Goal: Information Seeking & Learning: Check status

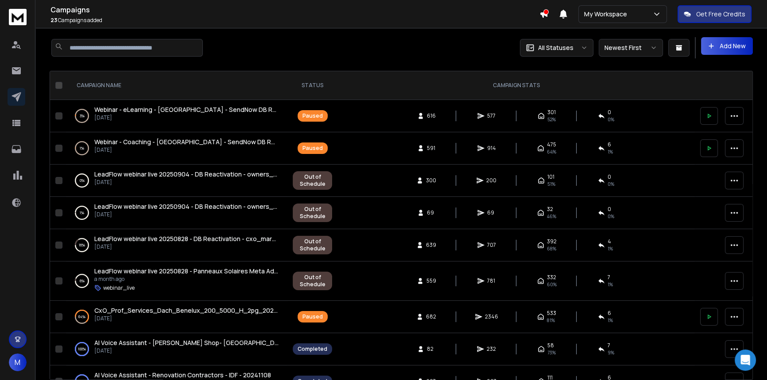
click at [170, 282] on p "a month ago" at bounding box center [186, 279] width 184 height 7
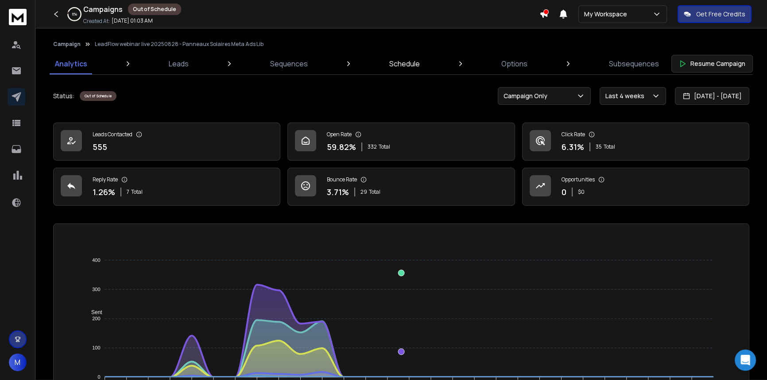
click at [420, 65] on p "Schedule" at bounding box center [404, 63] width 31 height 11
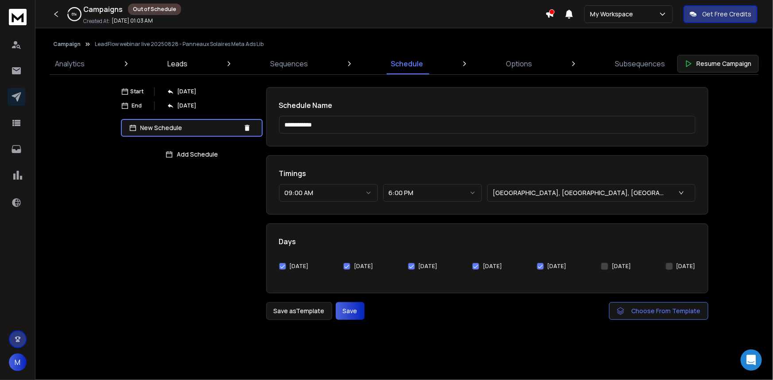
click at [182, 68] on p "Leads" at bounding box center [177, 63] width 20 height 11
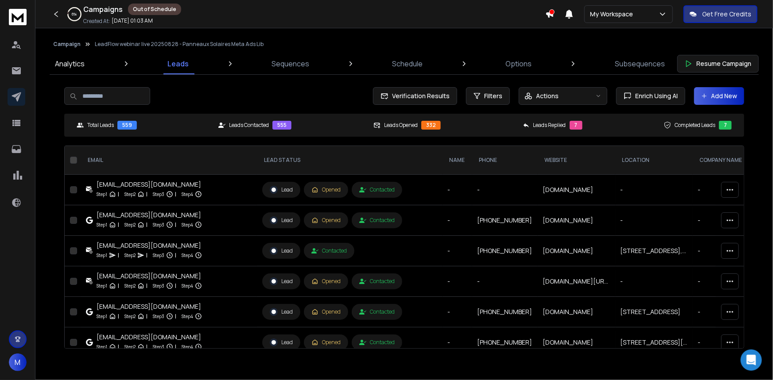
click at [66, 62] on p "Analytics" at bounding box center [70, 63] width 30 height 11
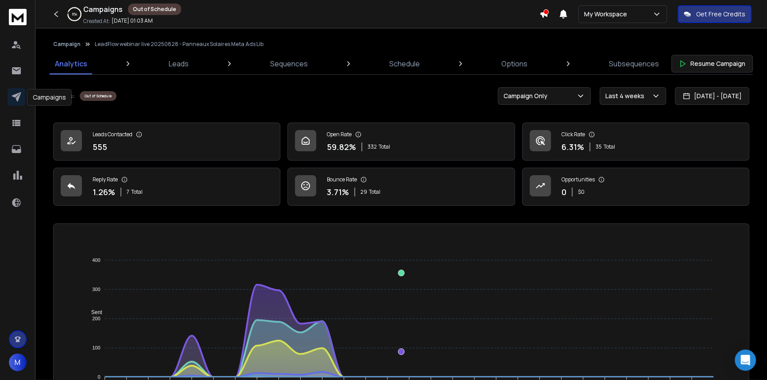
click at [20, 96] on icon at bounding box center [16, 97] width 11 height 11
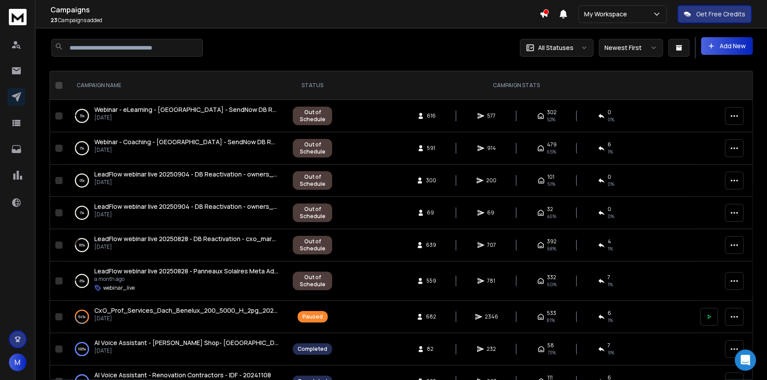
click at [208, 256] on td "16 % LeadFlow webinar live 20250828 - DB Reactivation - cxo_marketing_ads_franc…" at bounding box center [176, 245] width 221 height 32
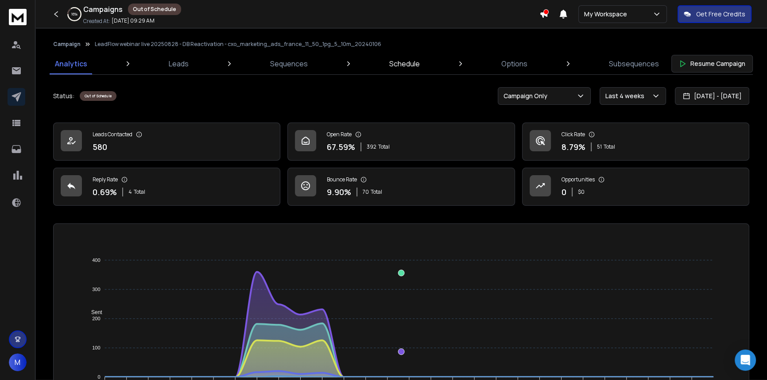
click at [390, 66] on p "Schedule" at bounding box center [404, 63] width 31 height 11
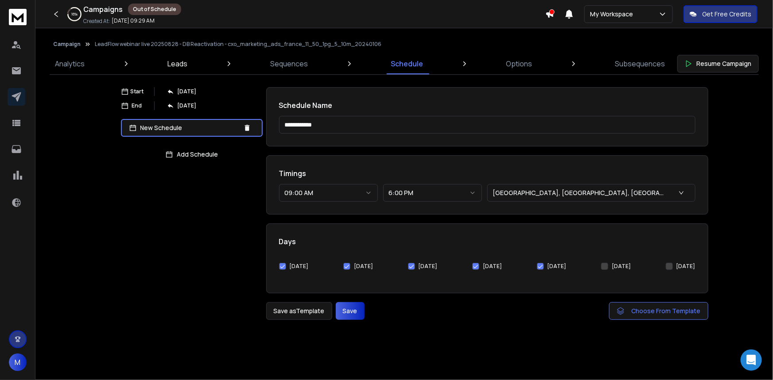
click at [187, 66] on p "Leads" at bounding box center [177, 63] width 20 height 11
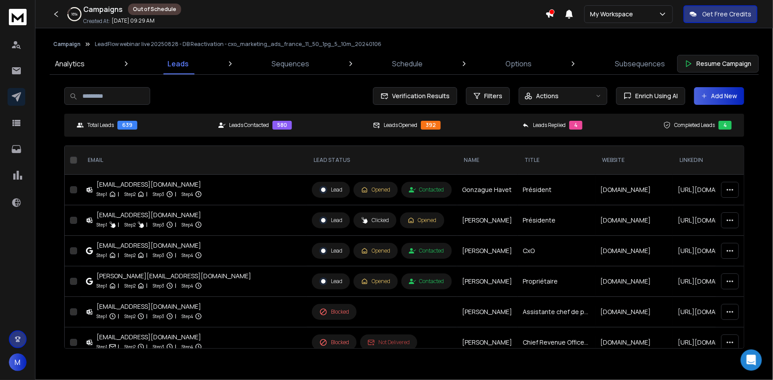
click at [77, 58] on p "Analytics" at bounding box center [70, 63] width 30 height 11
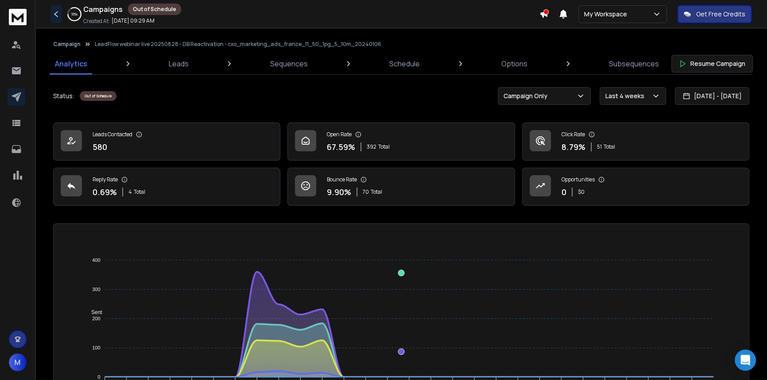
click at [53, 15] on icon at bounding box center [56, 14] width 8 height 8
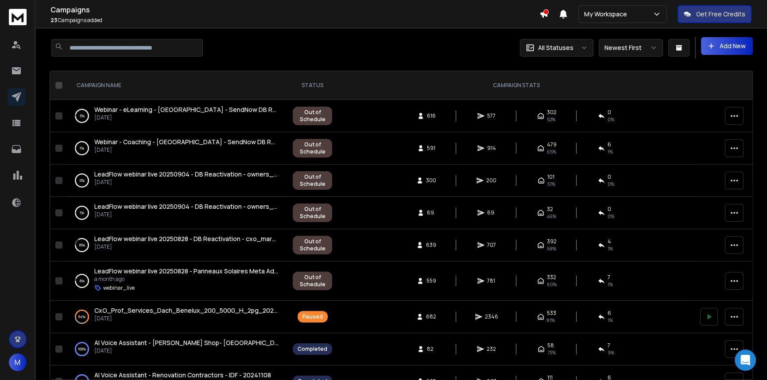
click at [173, 210] on span "LeadFlow webinar live 20250904 - DB Reactivation - owners_bool_4_prof_training_…" at bounding box center [271, 206] width 355 height 8
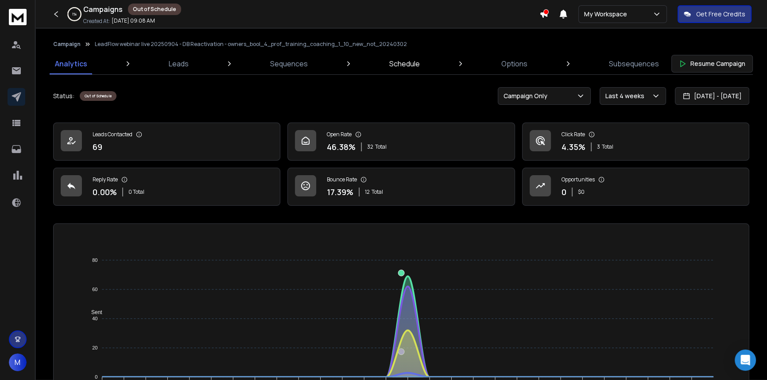
click at [411, 66] on p "Schedule" at bounding box center [404, 63] width 31 height 11
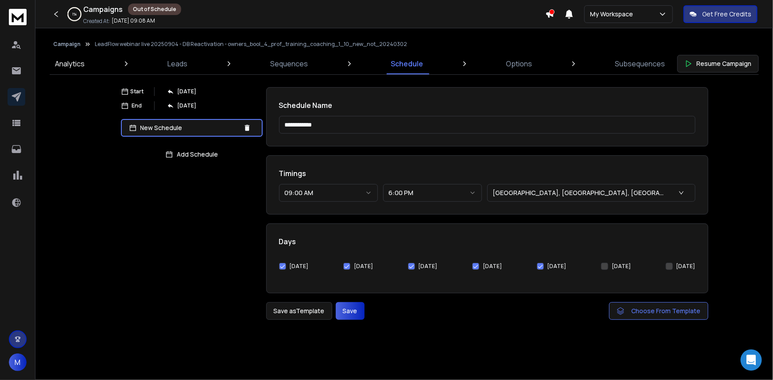
click at [78, 63] on p "Analytics" at bounding box center [70, 63] width 30 height 11
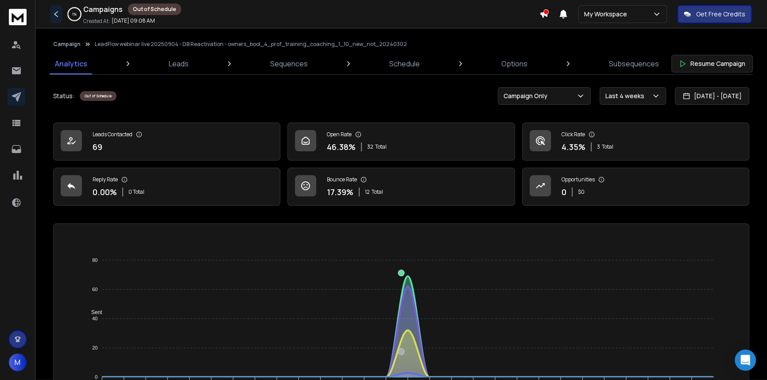
click at [55, 15] on icon at bounding box center [56, 14] width 8 height 8
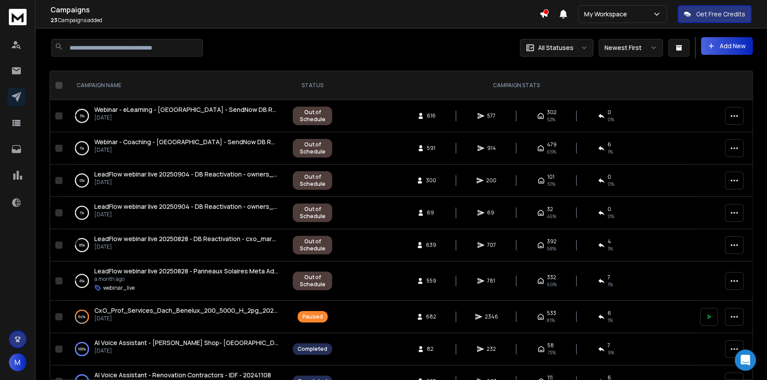
click at [155, 179] on p "[DATE]" at bounding box center [186, 182] width 184 height 7
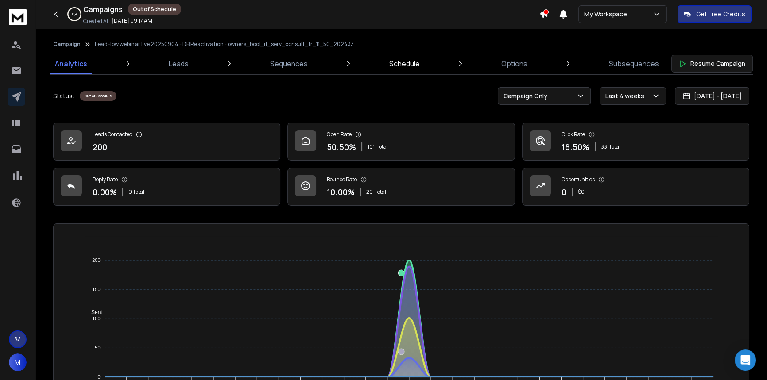
click at [384, 62] on link "Schedule" at bounding box center [404, 63] width 41 height 21
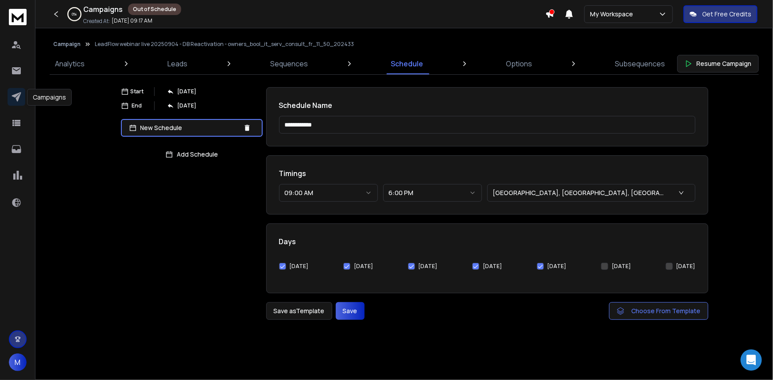
click at [13, 98] on icon at bounding box center [16, 97] width 11 height 11
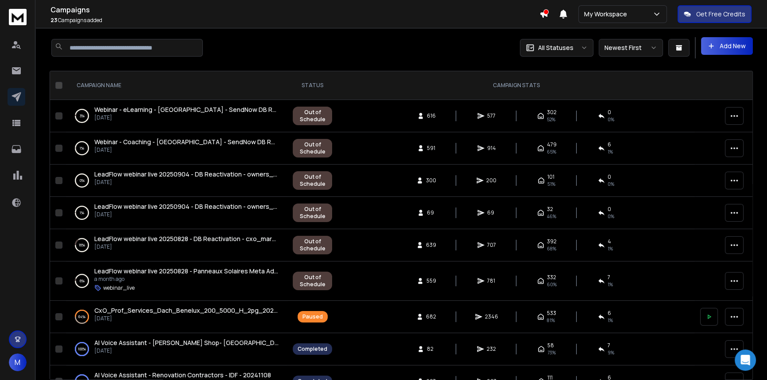
click at [202, 155] on div "Webinar - Coaching - [GEOGRAPHIC_DATA] - SendNow DB Reactivation - 20250909 [DA…" at bounding box center [186, 148] width 184 height 21
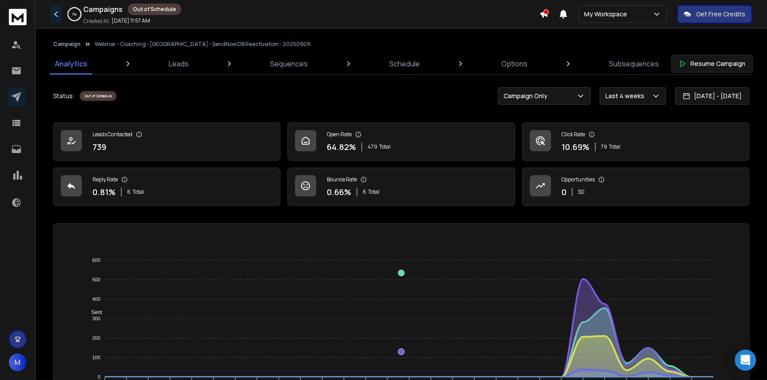
click at [58, 18] on button at bounding box center [56, 14] width 12 height 18
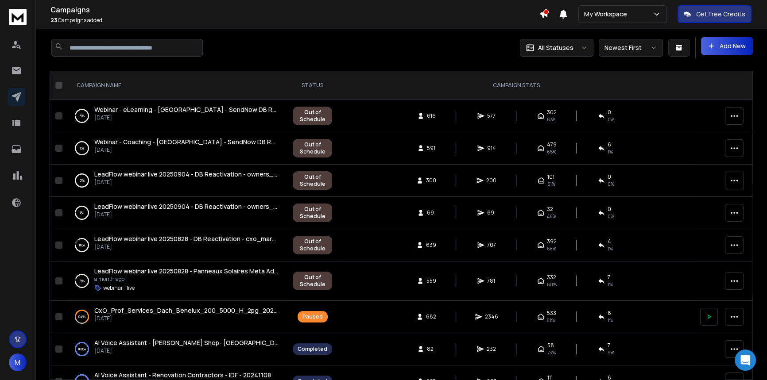
click at [146, 143] on span "Webinar - Coaching - [GEOGRAPHIC_DATA] - SendNow DB Reactivation - 20250909" at bounding box center [217, 142] width 246 height 8
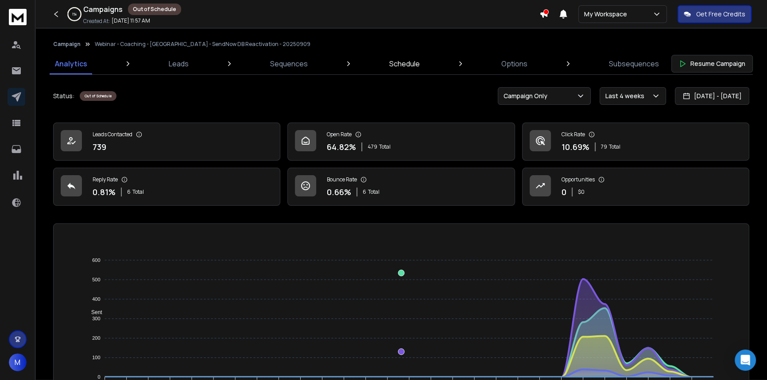
click at [416, 63] on p "Schedule" at bounding box center [404, 63] width 31 height 11
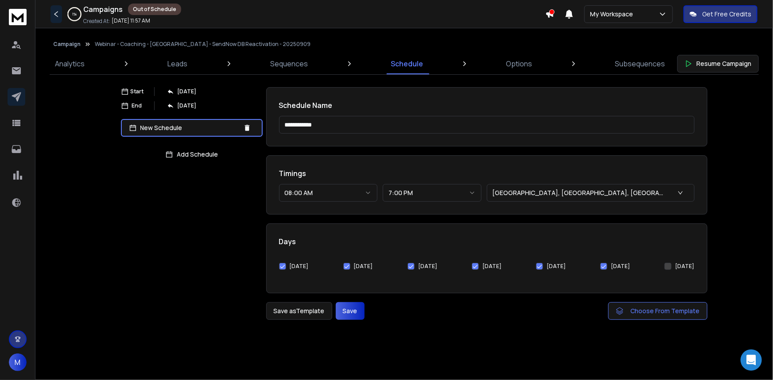
click at [53, 13] on icon at bounding box center [56, 14] width 8 height 8
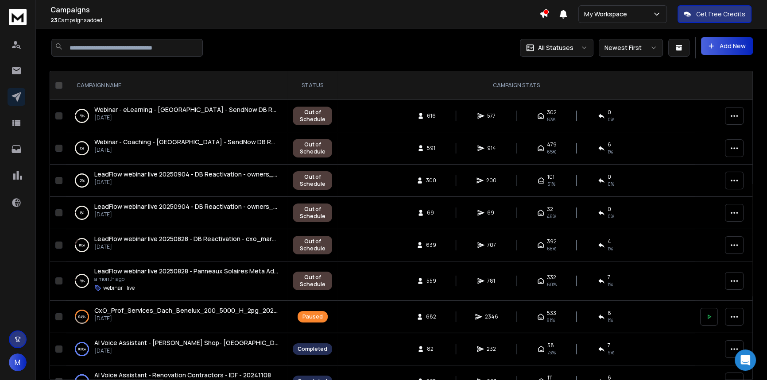
click at [135, 120] on p "[DATE]" at bounding box center [186, 117] width 184 height 7
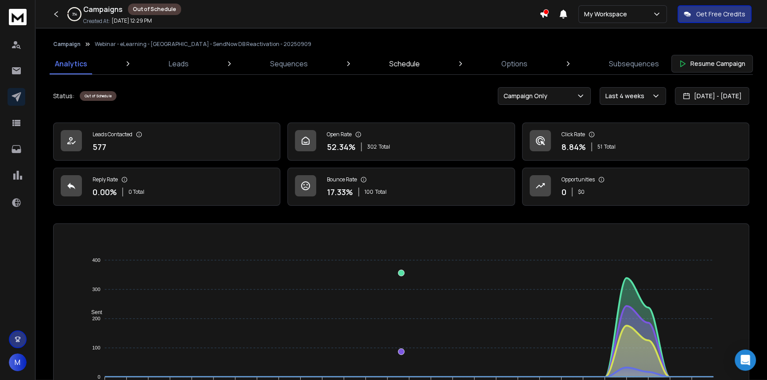
click at [410, 66] on p "Schedule" at bounding box center [404, 63] width 31 height 11
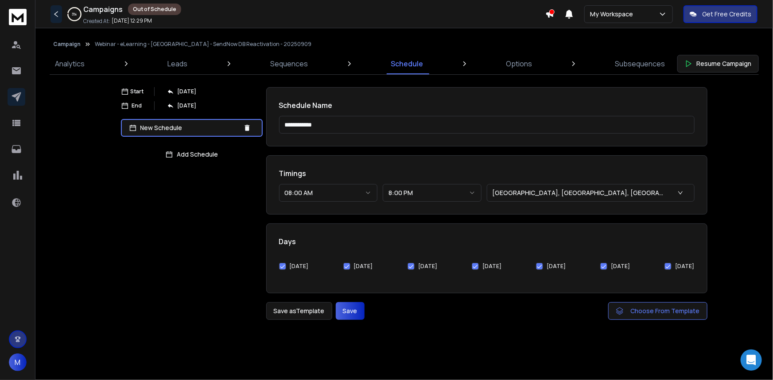
click at [54, 18] on button at bounding box center [56, 14] width 12 height 18
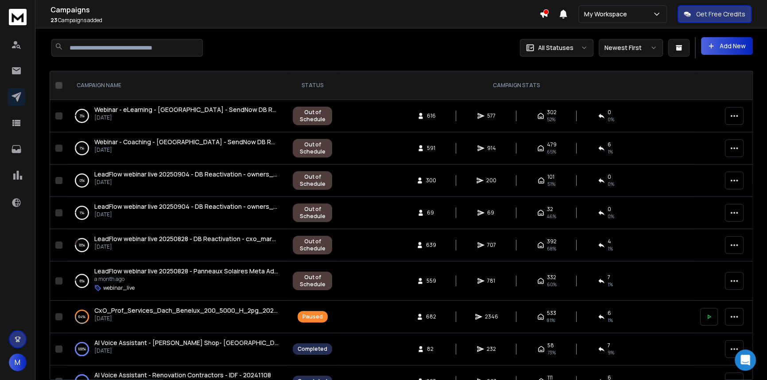
click at [144, 213] on p "[DATE]" at bounding box center [186, 214] width 184 height 7
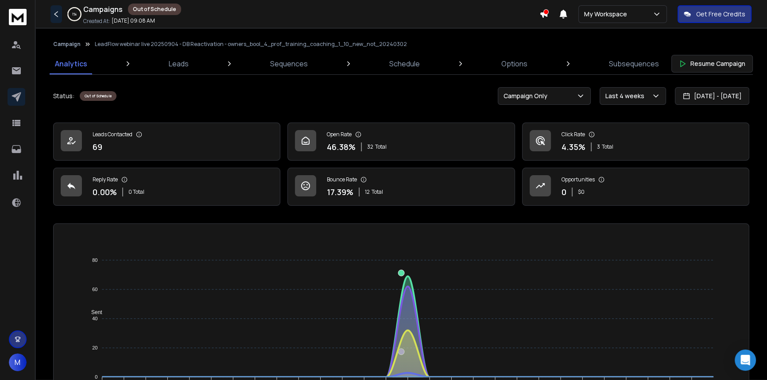
click at [53, 13] on icon at bounding box center [56, 14] width 8 height 8
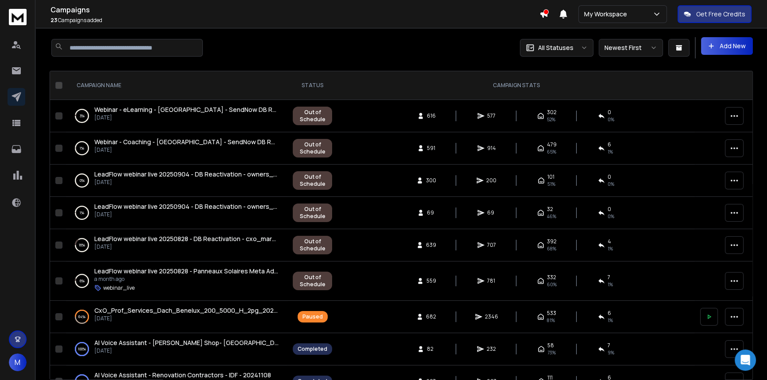
click at [174, 239] on span "LeadFlow webinar live 20250828 - DB Reactivation - cxo_marketing_ads_france_11_…" at bounding box center [257, 239] width 326 height 8
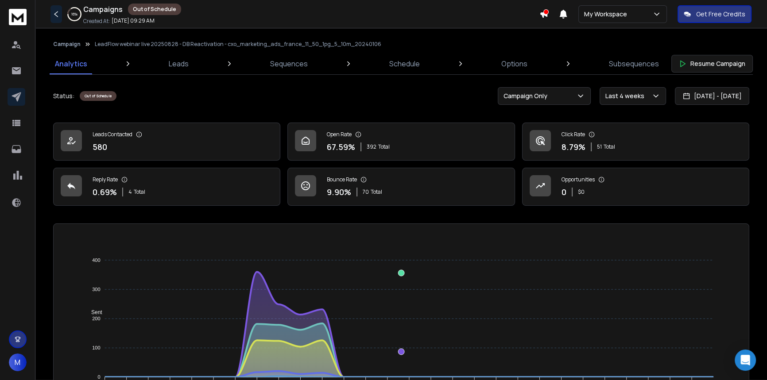
click at [60, 9] on button at bounding box center [56, 14] width 12 height 18
